Goal: Task Accomplishment & Management: Manage account settings

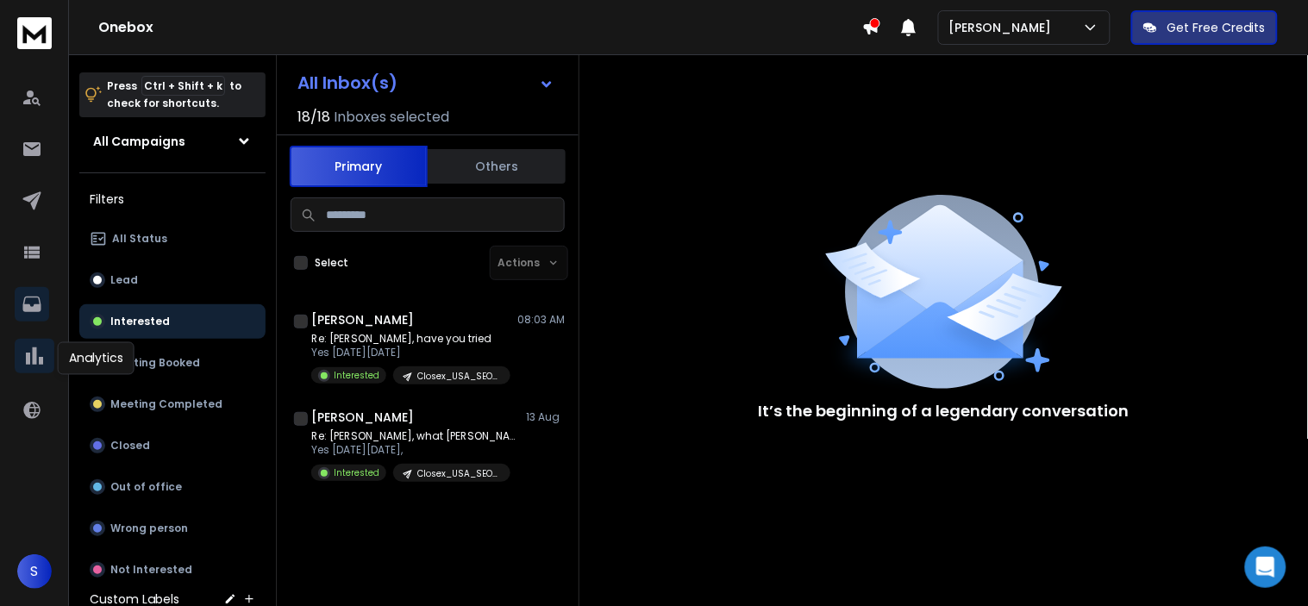
click at [29, 350] on icon at bounding box center [35, 356] width 26 height 26
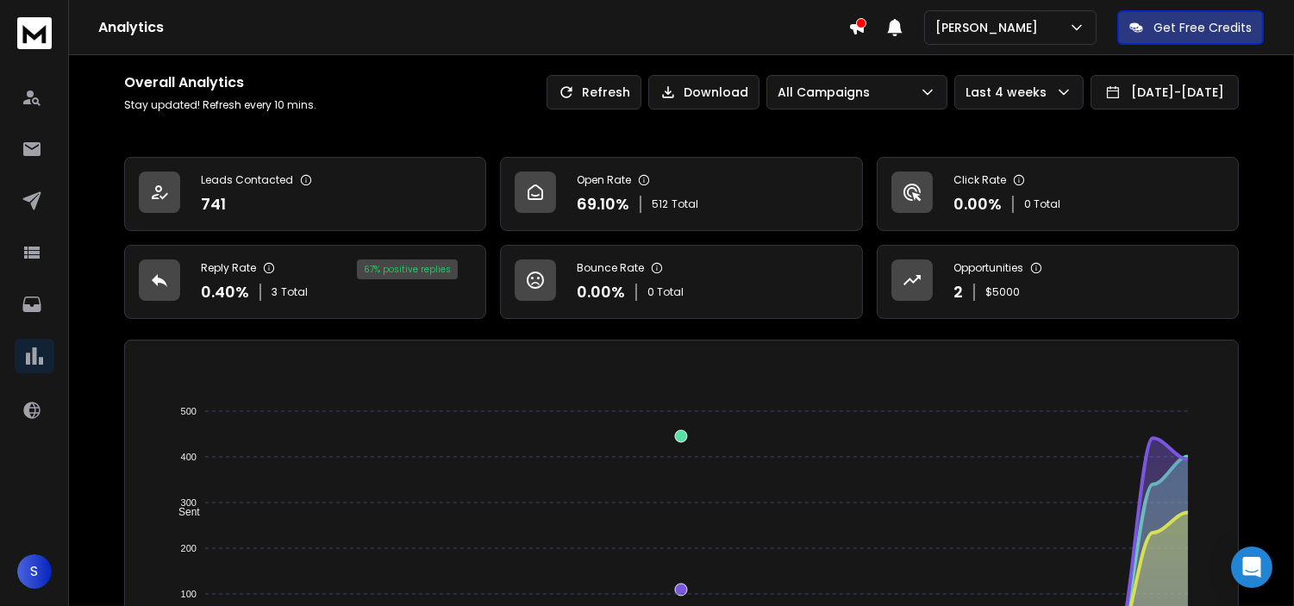
click at [1001, 291] on p "$ 5000" at bounding box center [1002, 292] width 34 height 14
click at [914, 272] on icon at bounding box center [912, 280] width 21 height 21
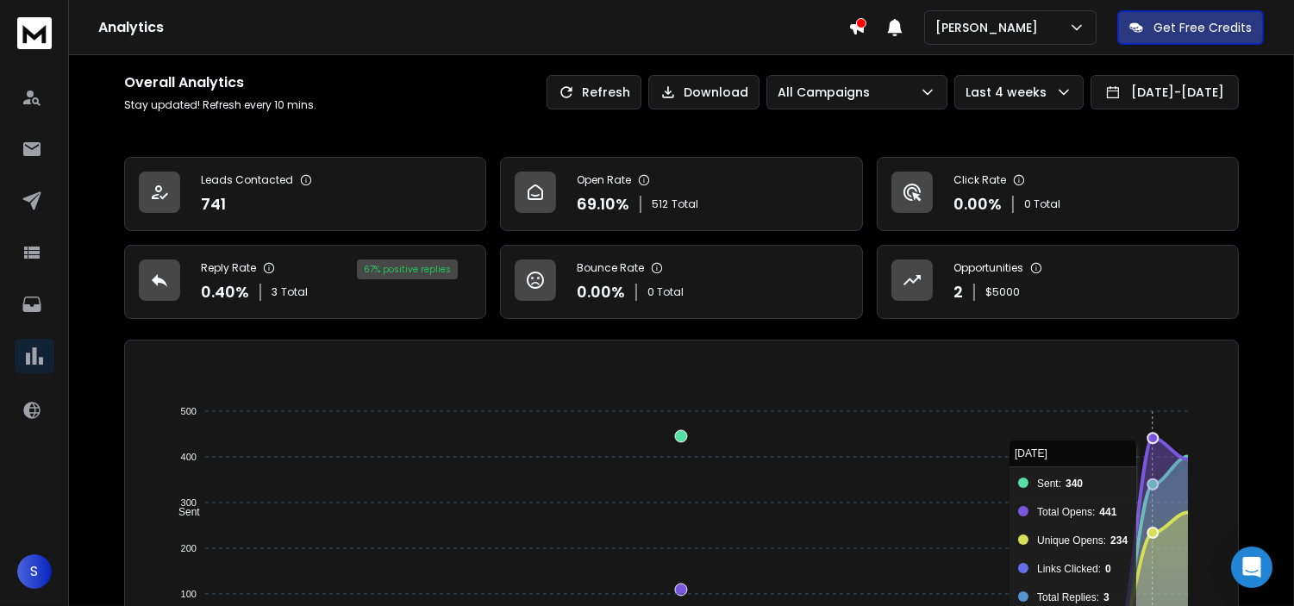
click at [1155, 512] on foreignobject "Sent Total Opens Unique Opens Links Clicked Total Replies" at bounding box center [681, 516] width 1031 height 302
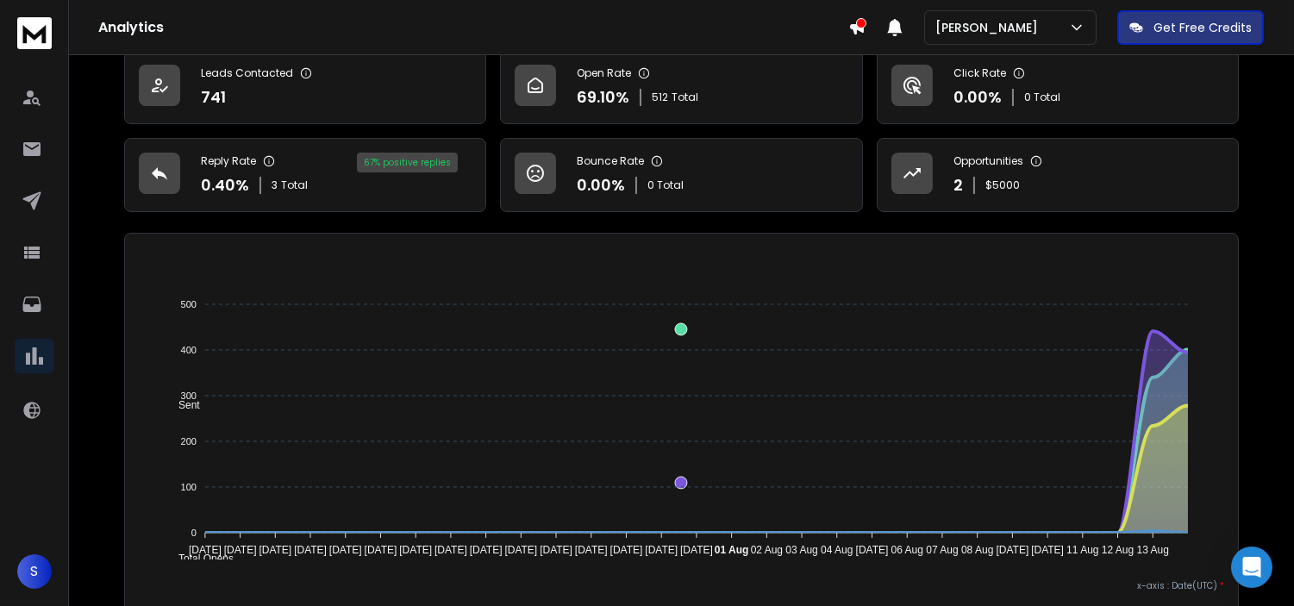
scroll to position [191, 0]
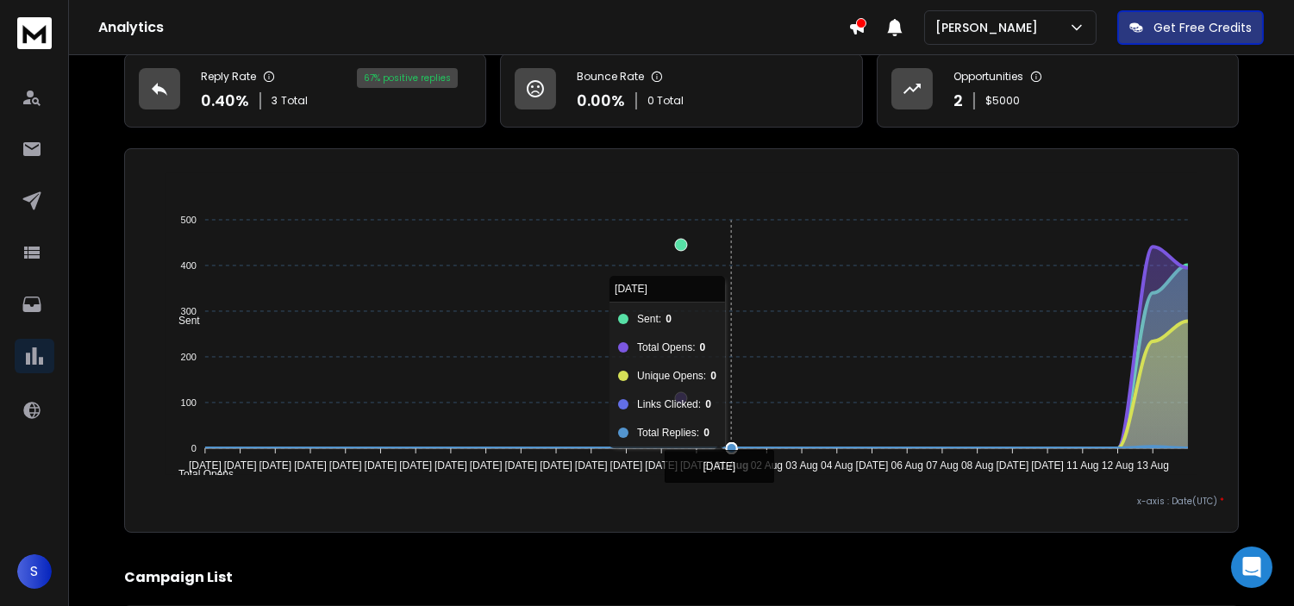
drag, startPoint x: 1031, startPoint y: 393, endPoint x: 640, endPoint y: 391, distance: 390.5
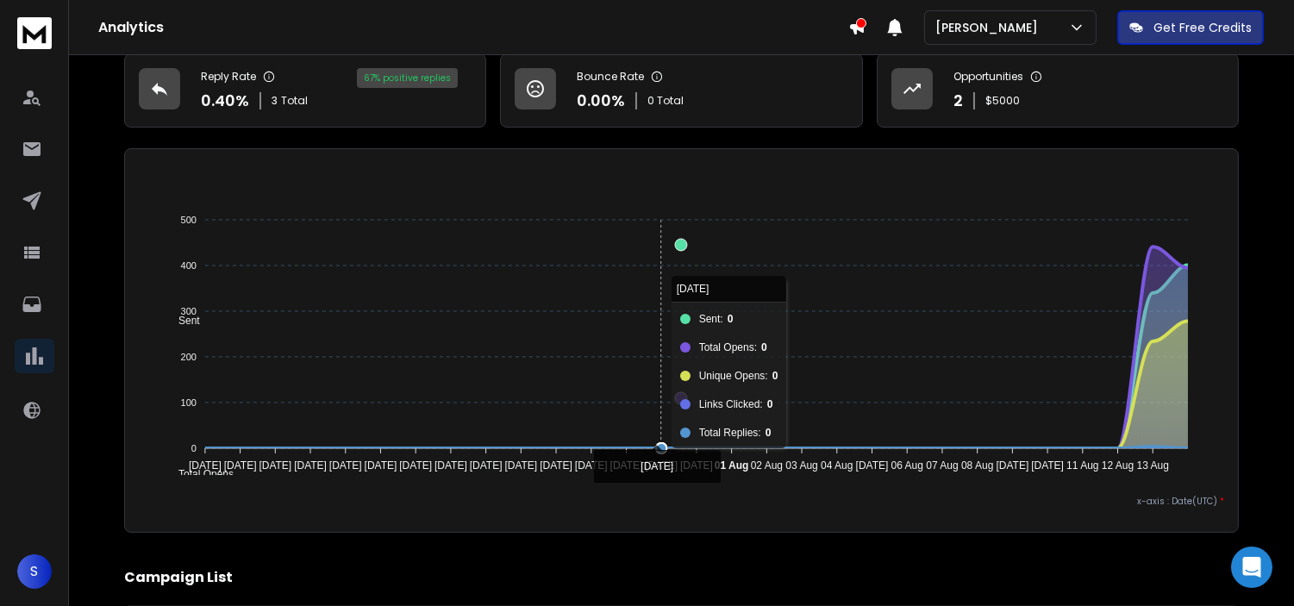
drag, startPoint x: 949, startPoint y: 386, endPoint x: 601, endPoint y: 403, distance: 348.6
click at [617, 383] on foreignobject "Sent Total Opens Unique Opens Links Clicked Total Replies" at bounding box center [681, 324] width 1031 height 302
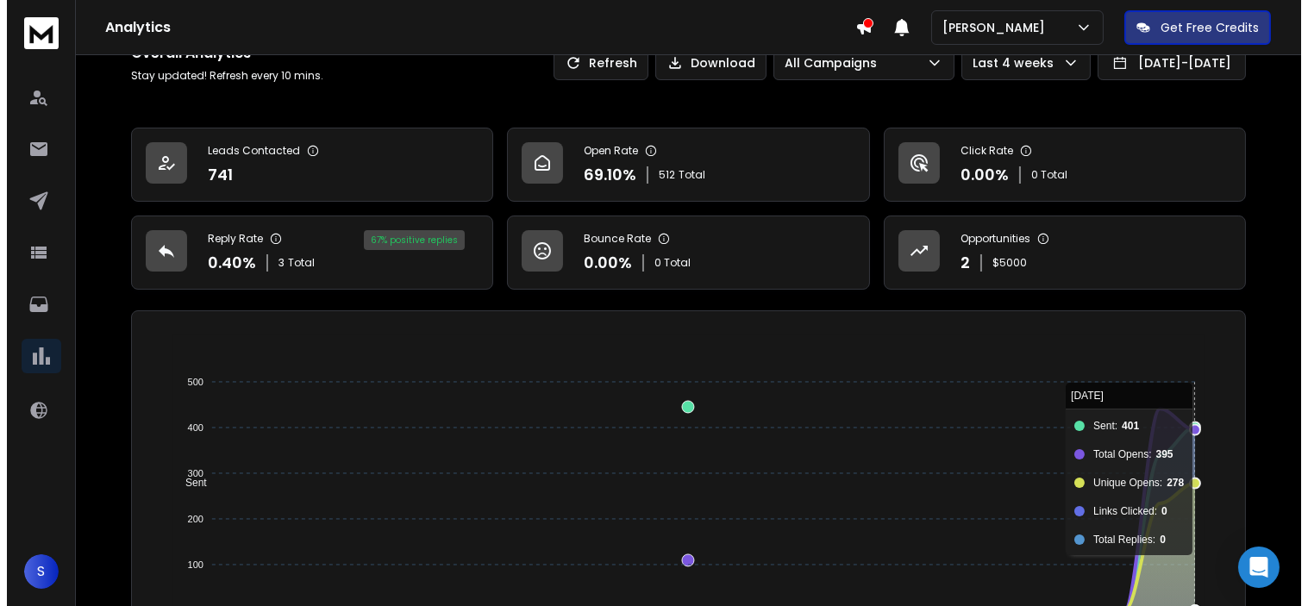
scroll to position [0, 0]
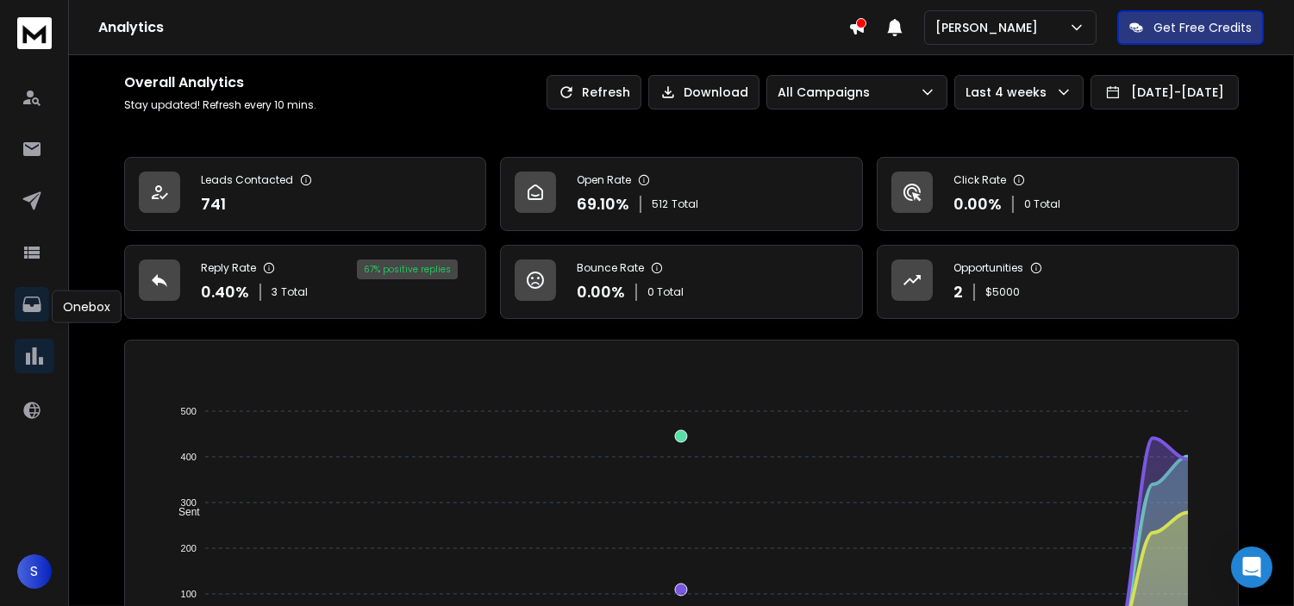
click at [31, 306] on icon at bounding box center [32, 304] width 21 height 21
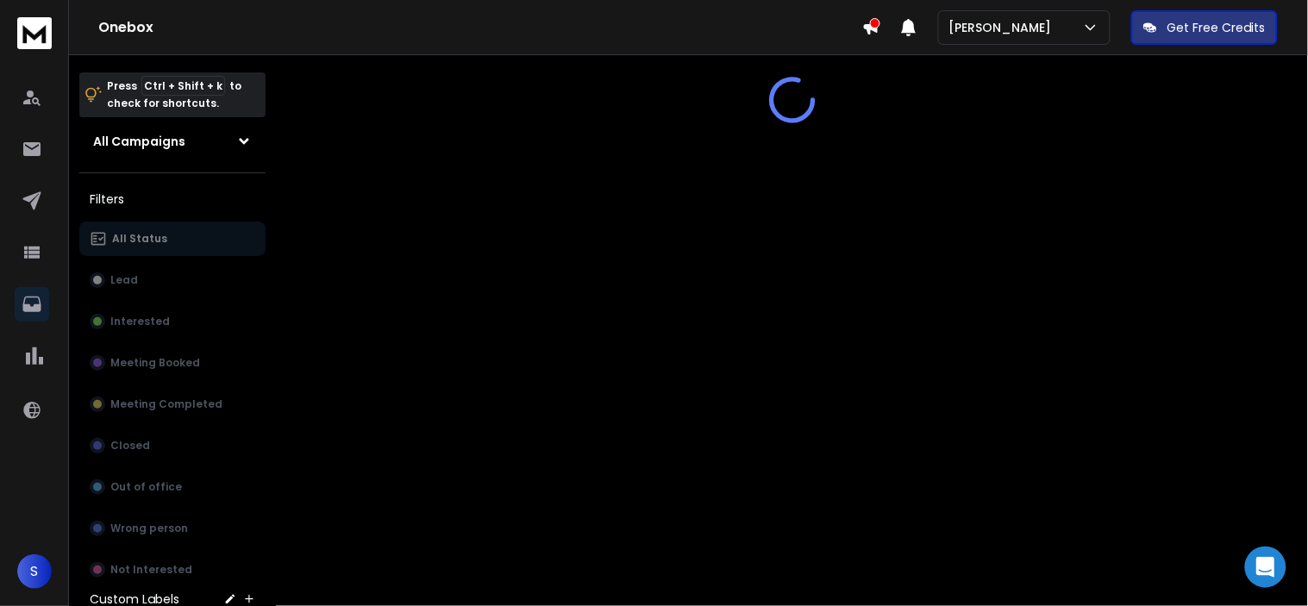
click at [143, 322] on div "All Status Lead Interested Meeting Booked Meeting Completed Closed Out of offic…" at bounding box center [172, 404] width 186 height 365
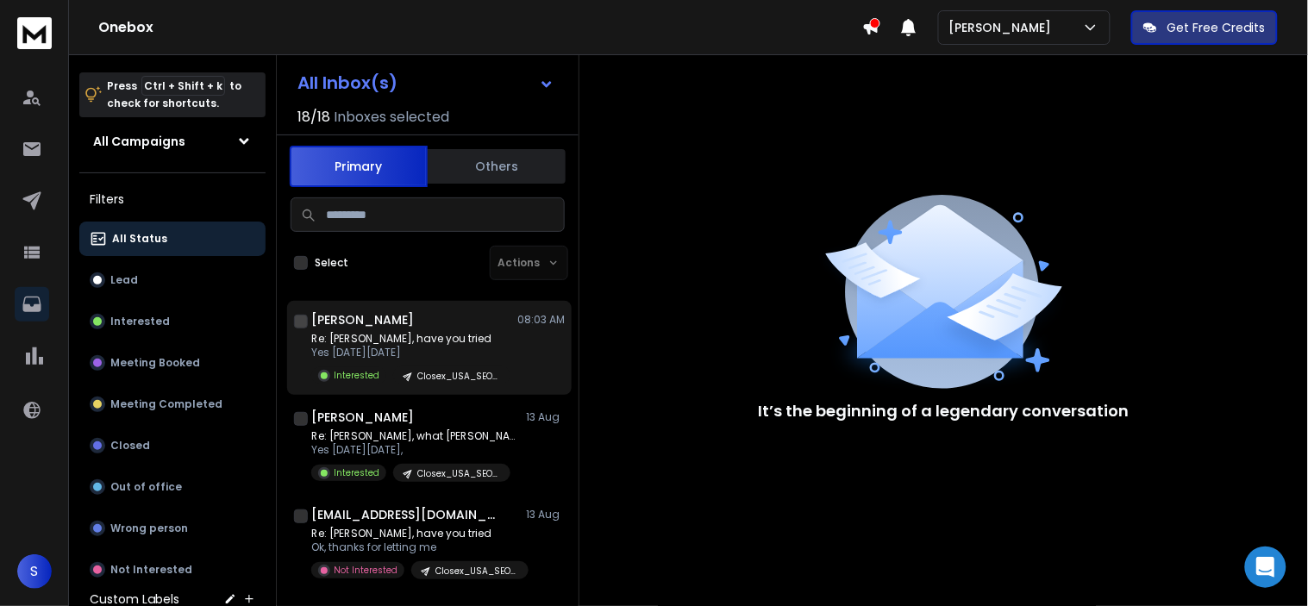
click at [398, 341] on p "Re: [PERSON_NAME], have you tried" at bounding box center [410, 339] width 199 height 14
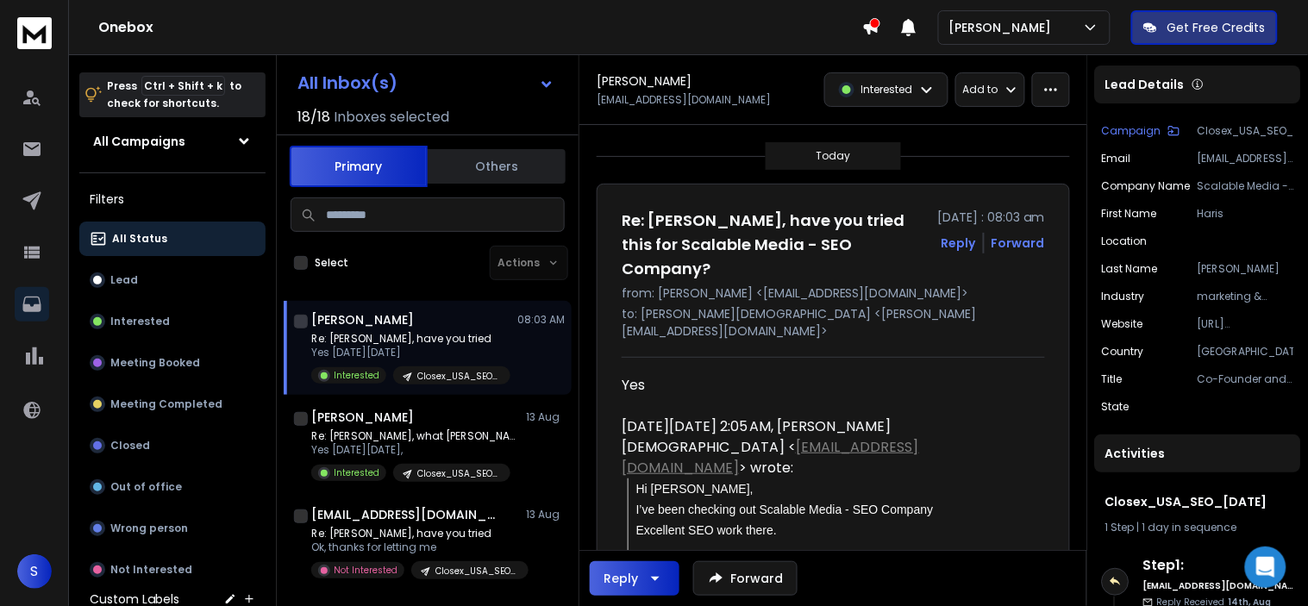
scroll to position [96, 0]
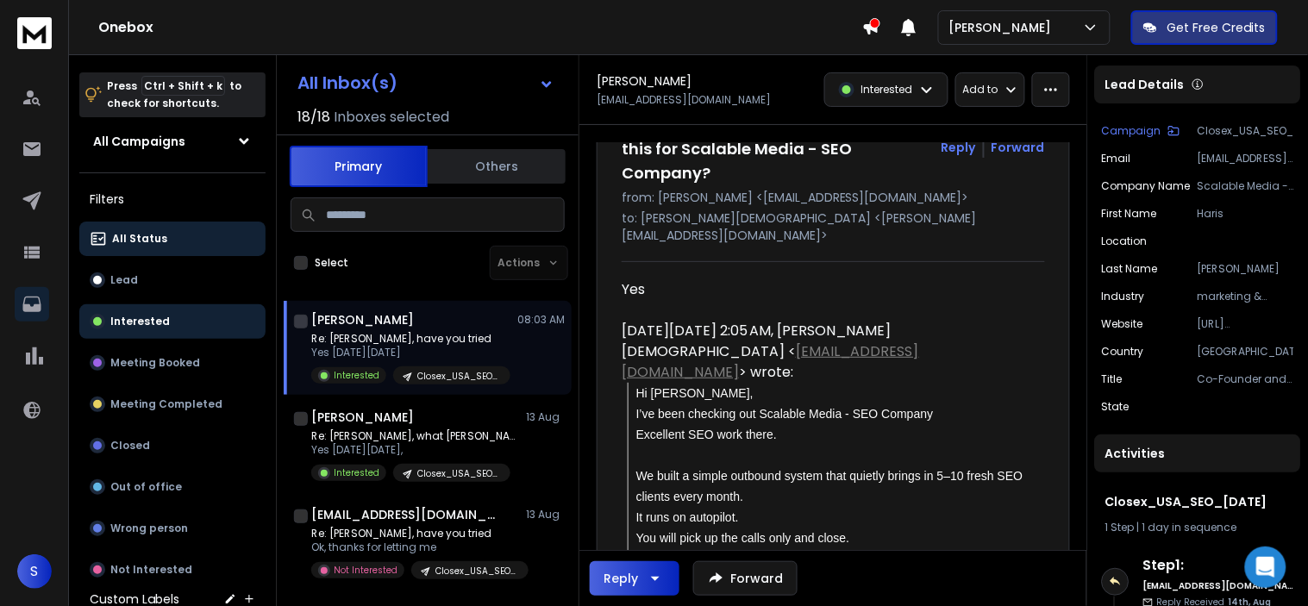
click at [184, 315] on button "Interested" at bounding box center [172, 321] width 186 height 34
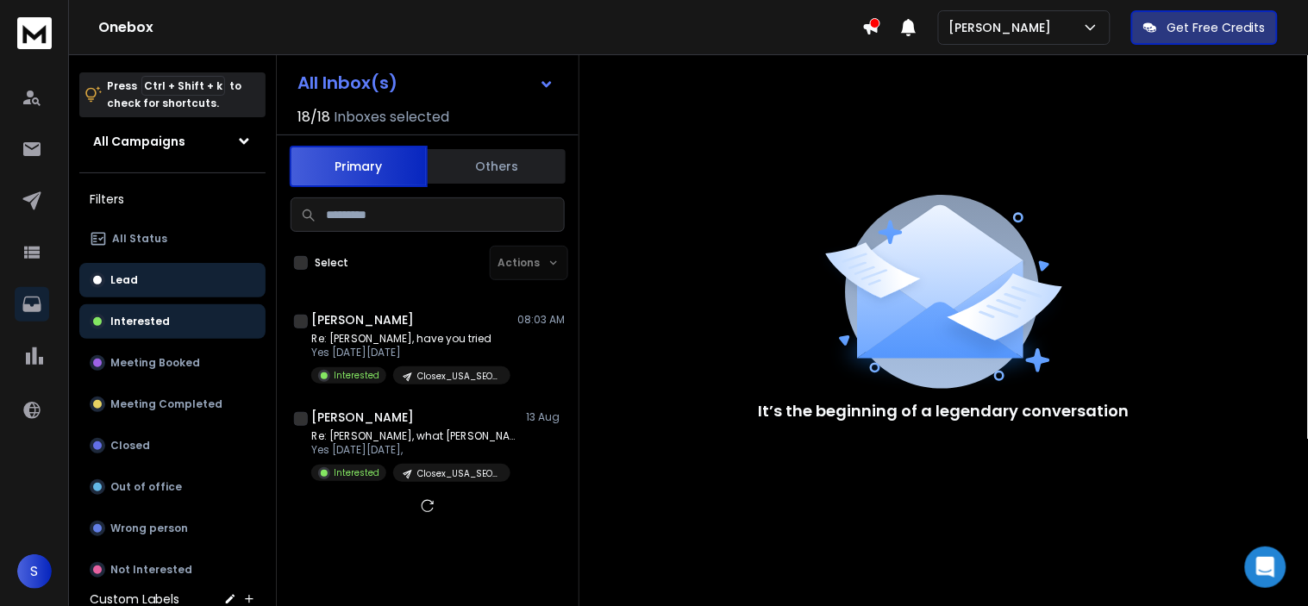
click at [149, 279] on button "Lead" at bounding box center [172, 280] width 186 height 34
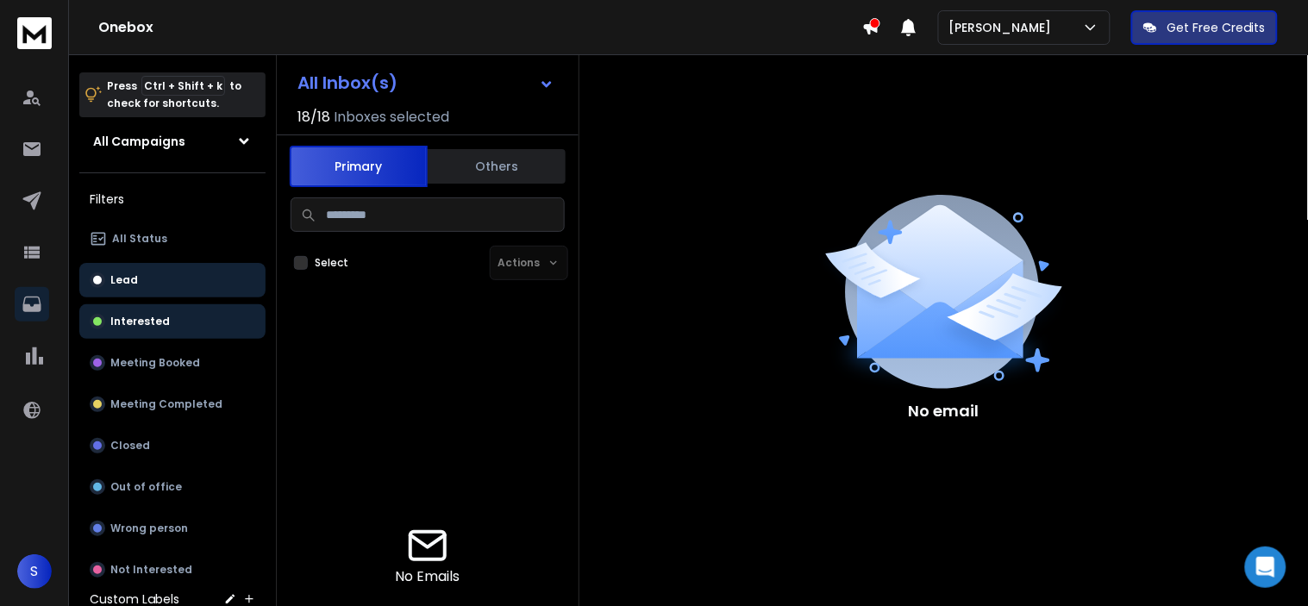
click at [121, 325] on p "Interested" at bounding box center [139, 322] width 59 height 14
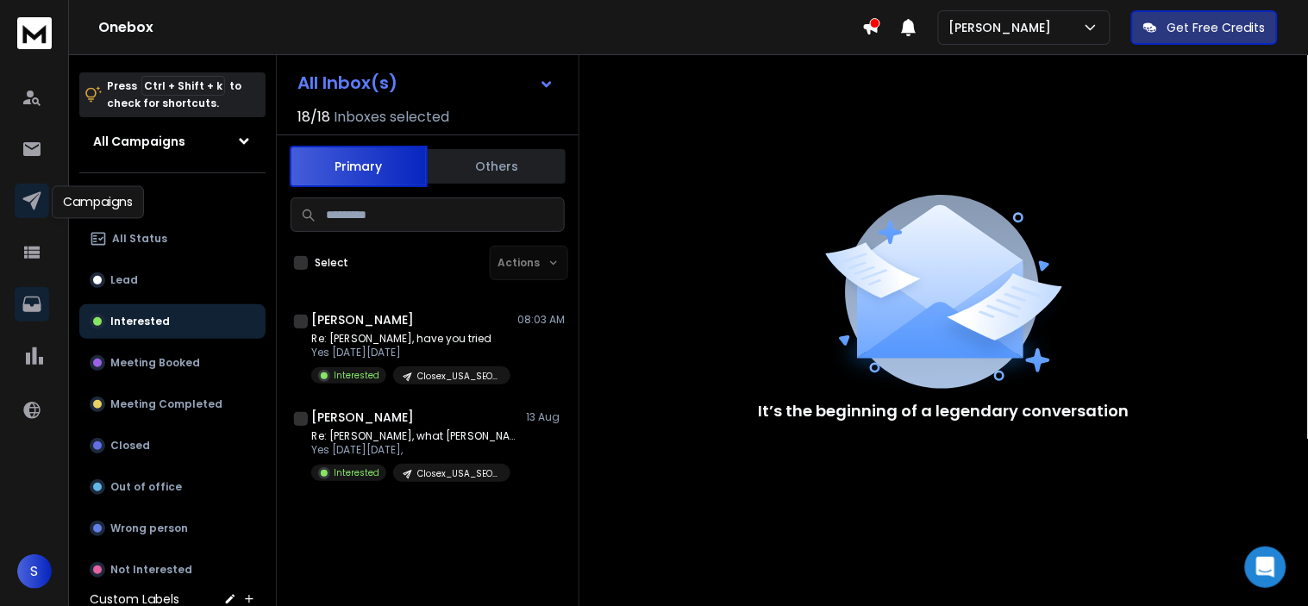
click at [28, 201] on icon at bounding box center [31, 200] width 18 height 18
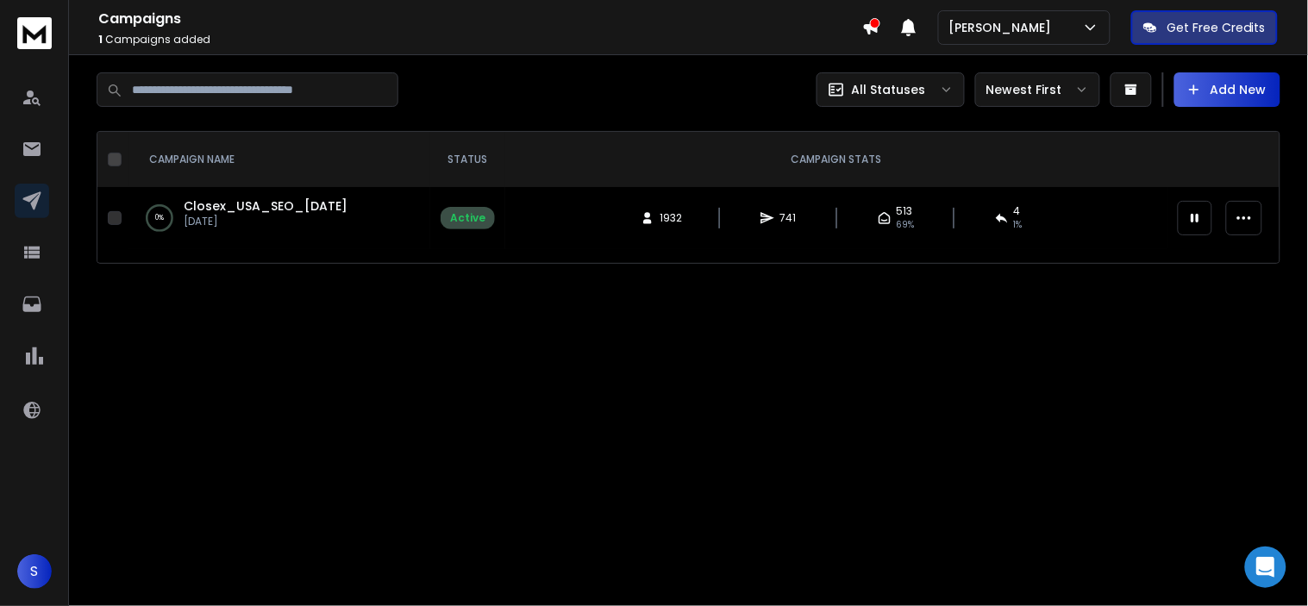
click at [269, 211] on span "Closex_USA_SEO_[DATE]" at bounding box center [266, 205] width 164 height 17
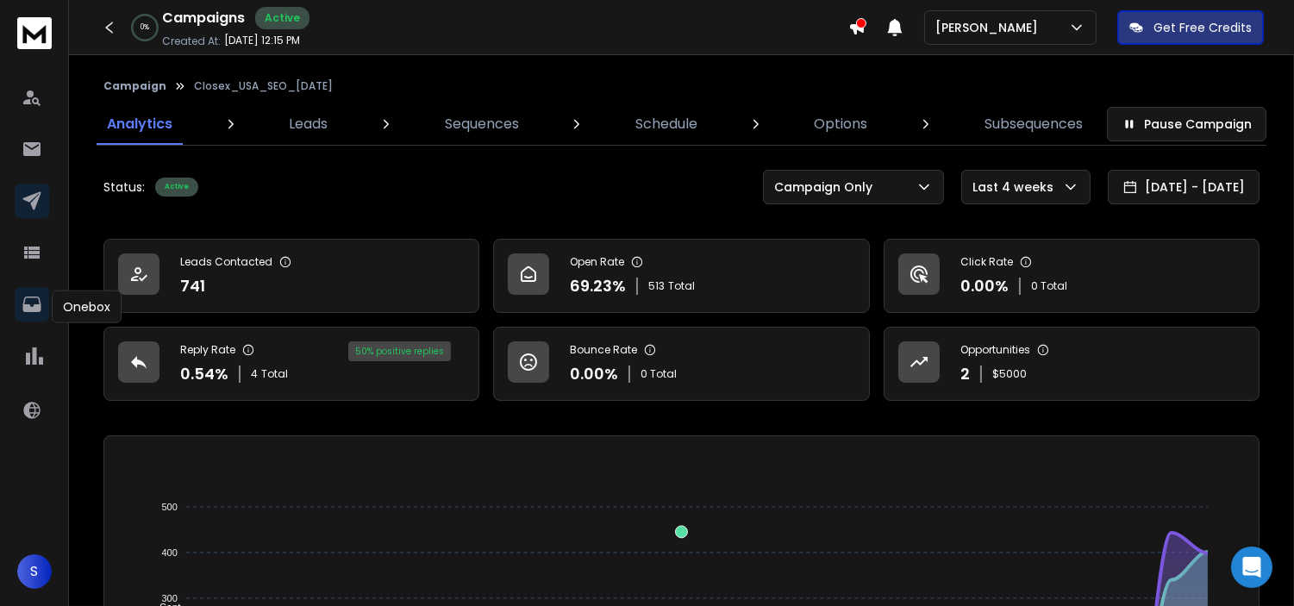
click at [35, 306] on icon at bounding box center [31, 305] width 18 height 16
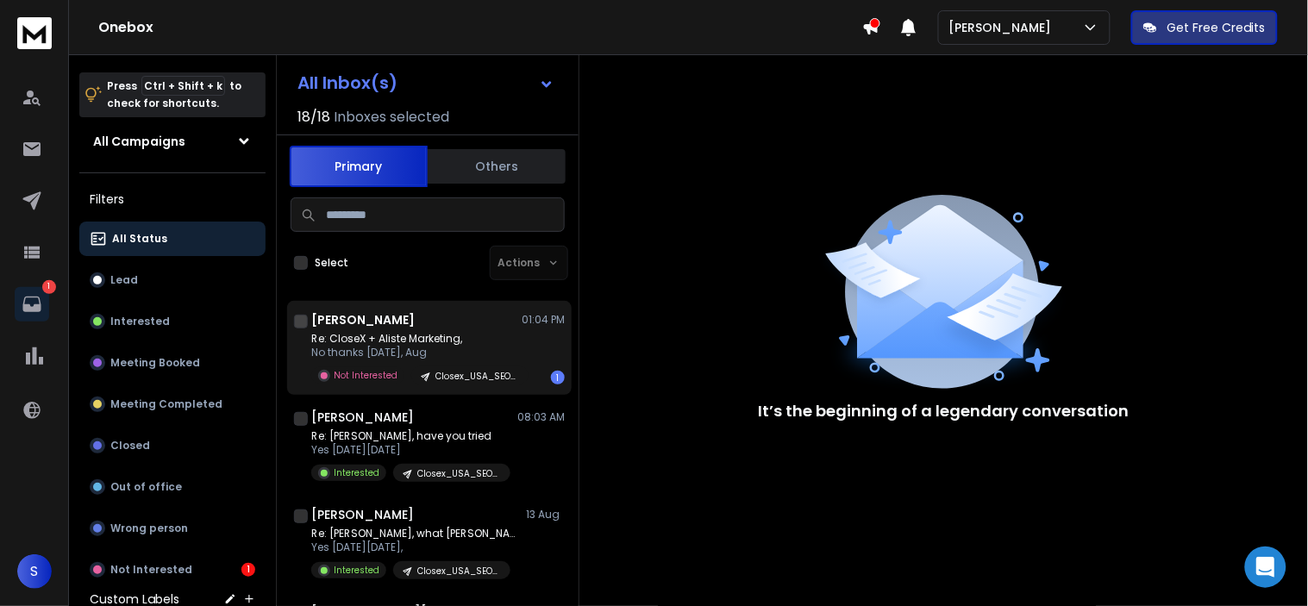
click at [470, 336] on p "Re: CloseX + Aliste Marketing," at bounding box center [414, 339] width 207 height 14
click at [444, 329] on div "[PERSON_NAME] 01:04 PM Re: CloseX + Aliste Marketing, No thanks [DATE], Aug Not…" at bounding box center [437, 347] width 253 height 73
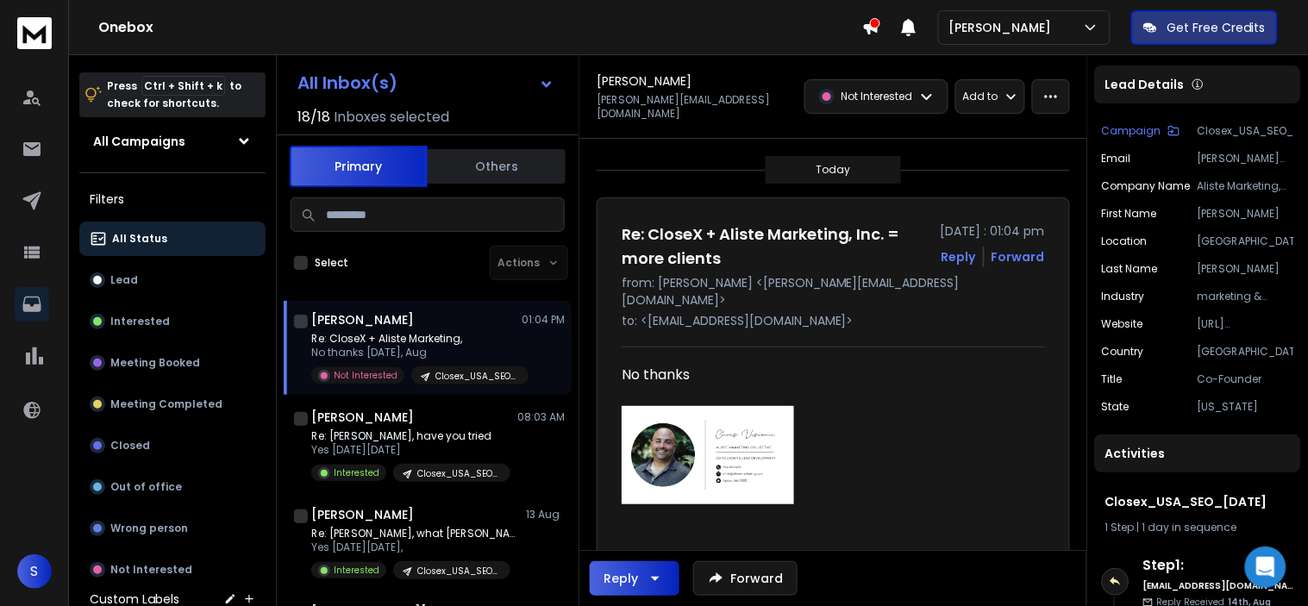
click at [908, 90] on p "Not Interested" at bounding box center [877, 97] width 72 height 14
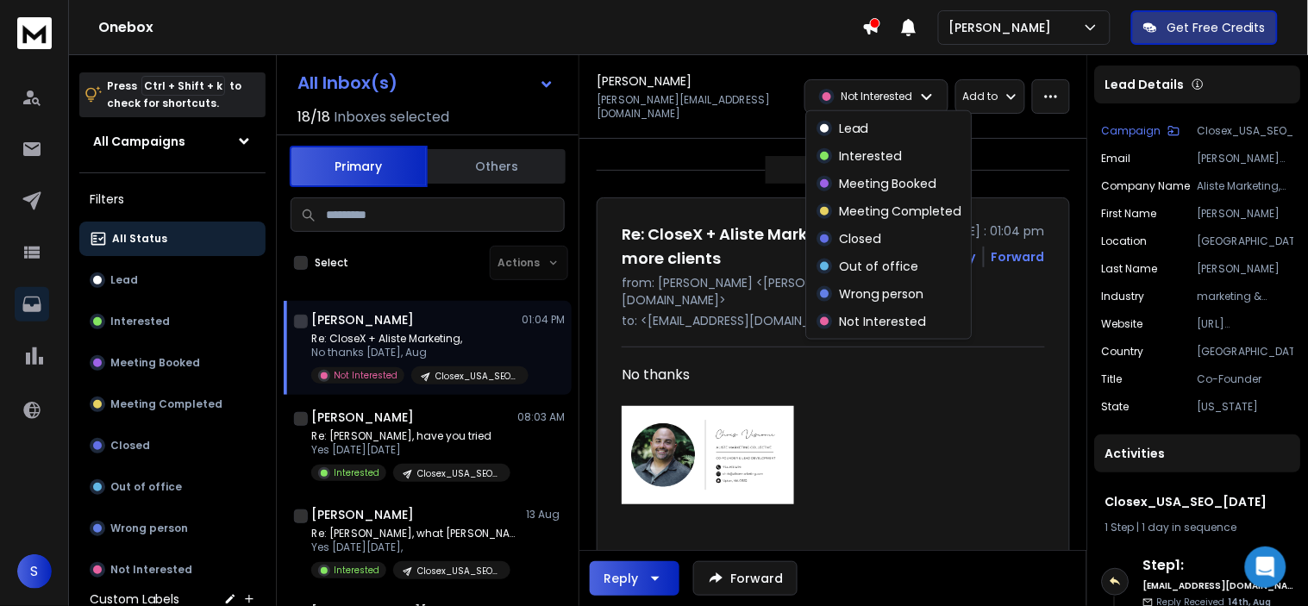
click at [908, 90] on p "Not Interested" at bounding box center [877, 97] width 72 height 14
